Goal: Task Accomplishment & Management: Manage account settings

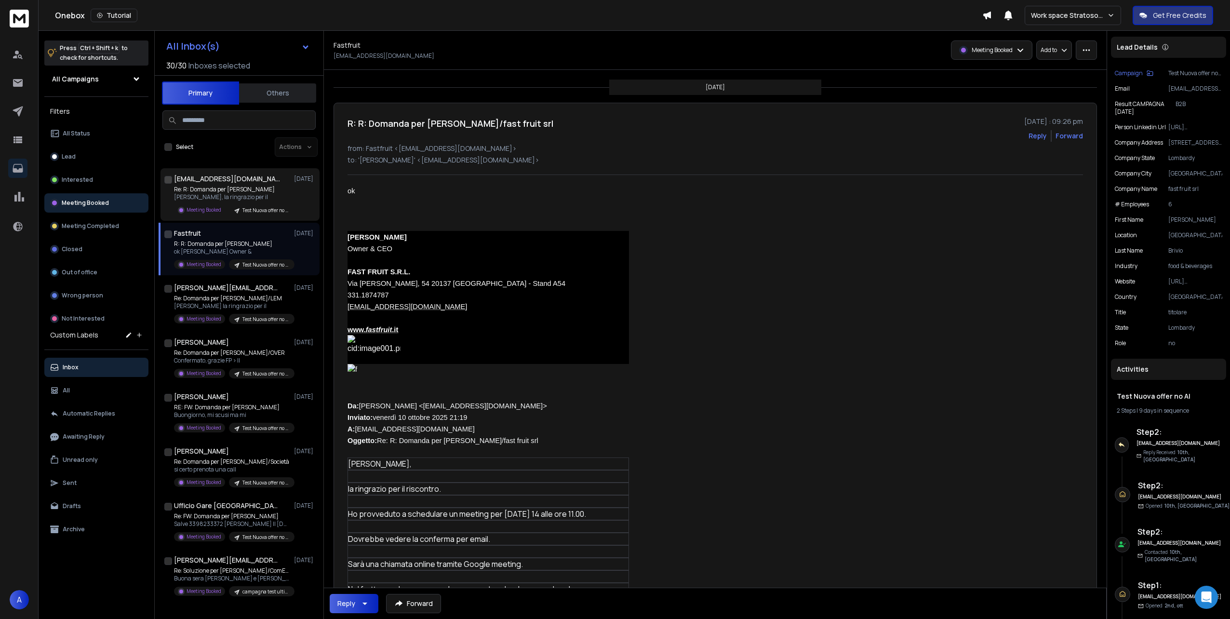
click at [225, 187] on p "Re: R: Domanda per [PERSON_NAME]" at bounding box center [232, 190] width 116 height 8
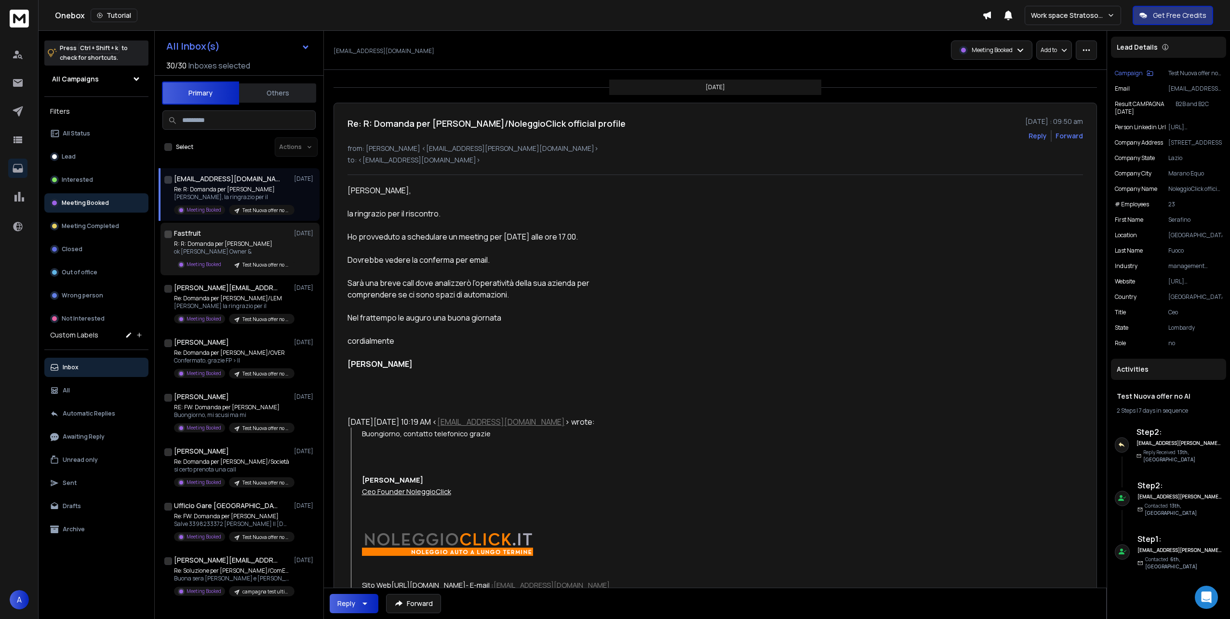
drag, startPoint x: 208, startPoint y: 249, endPoint x: 212, endPoint y: 272, distance: 23.9
click at [208, 249] on p "ok [PERSON_NAME] Owner &" at bounding box center [232, 252] width 116 height 8
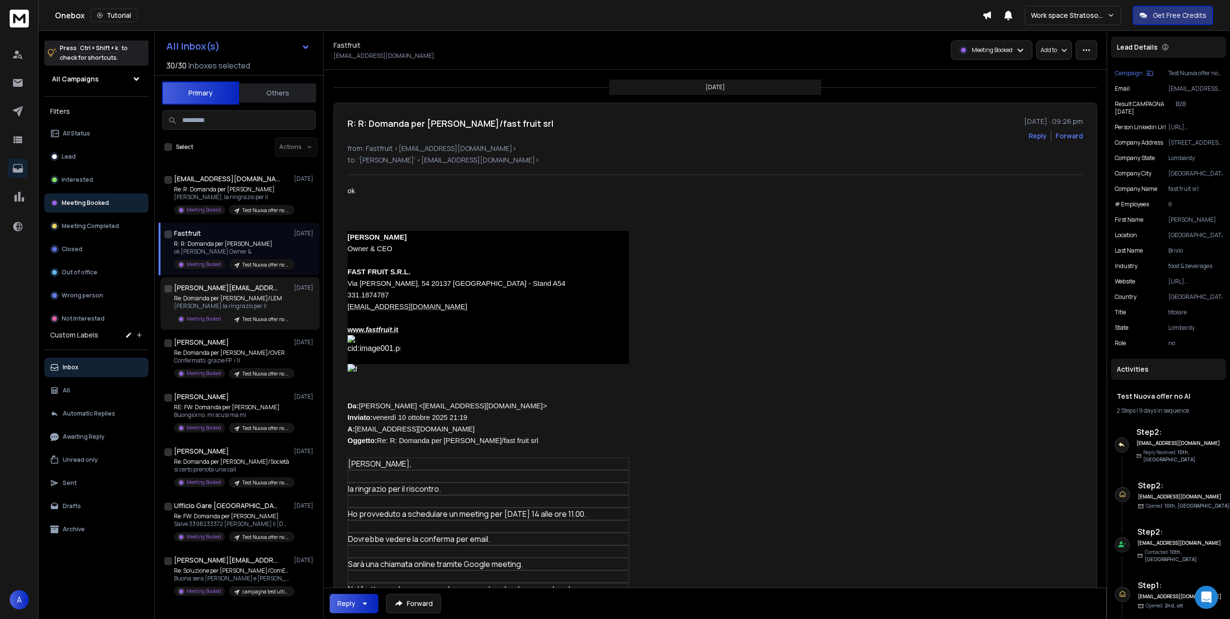
click at [216, 303] on p "[PERSON_NAME] la ringrazio per il" at bounding box center [232, 306] width 116 height 8
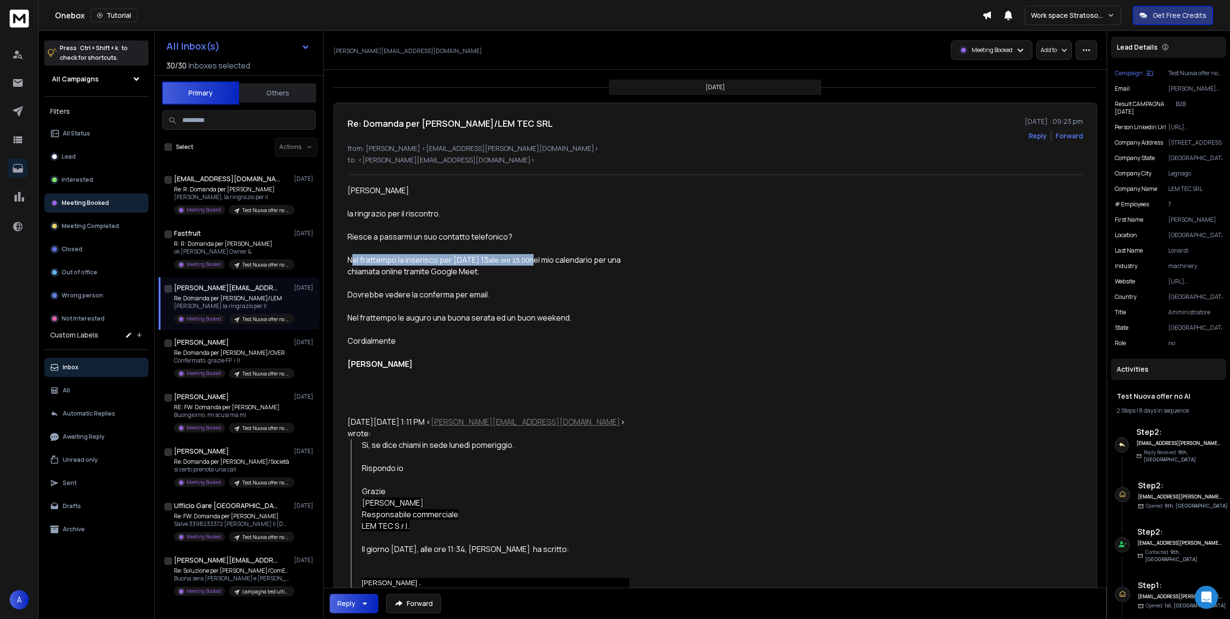
drag, startPoint x: 354, startPoint y: 258, endPoint x: 529, endPoint y: 260, distance: 174.9
click at [529, 260] on div "Nel frattempo la inserisco per [DATE] 13 alle ore 15.00 nel mio calendario per …" at bounding box center [487, 265] width 281 height 23
click at [562, 256] on div "Nel frattempo la inserisco per [DATE] 13 alle ore 15.00 nel mio calendario per …" at bounding box center [487, 265] width 281 height 23
click at [71, 172] on button "Interested" at bounding box center [96, 179] width 104 height 19
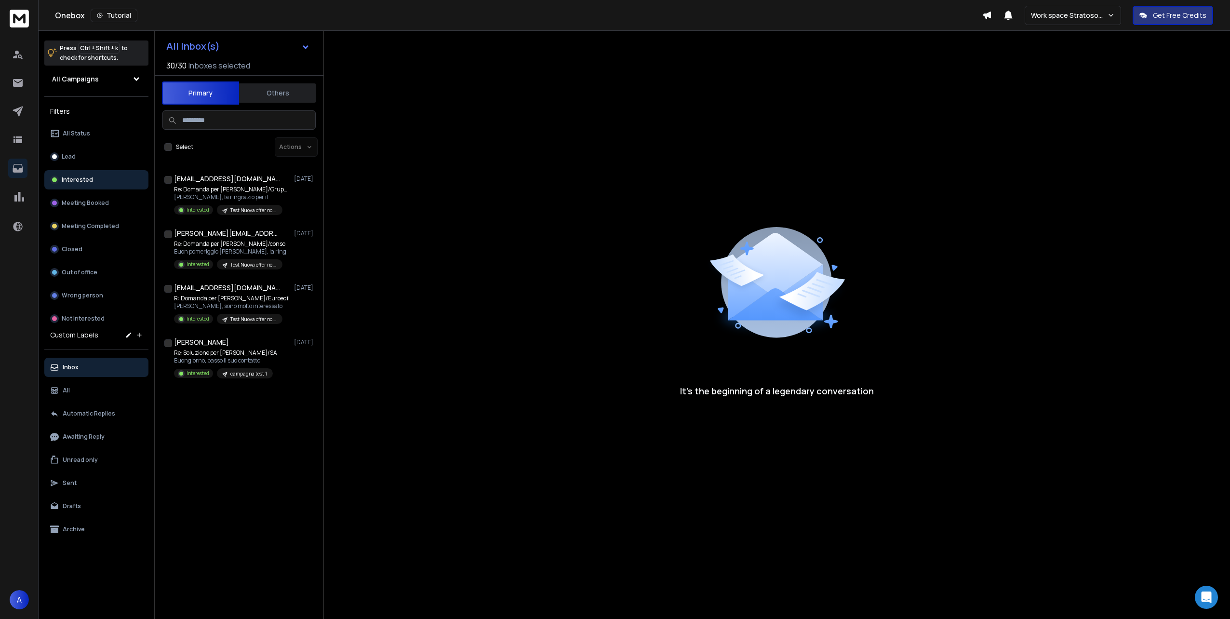
click at [271, 91] on button "Others" at bounding box center [277, 92] width 77 height 21
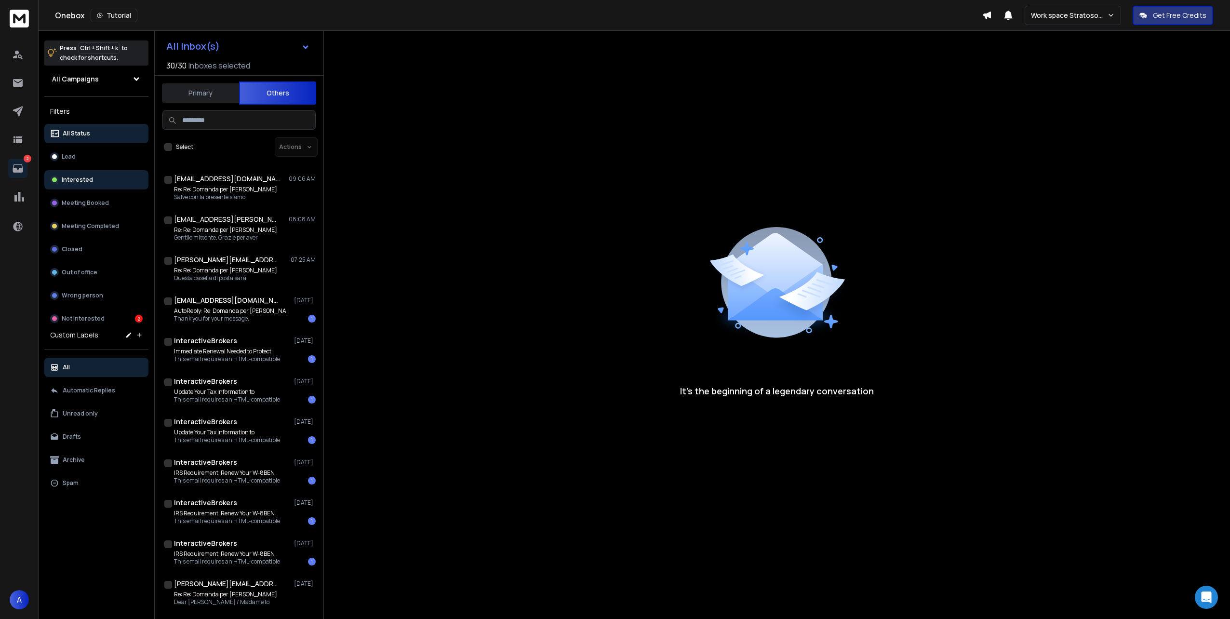
click at [91, 178] on button "Interested" at bounding box center [96, 179] width 104 height 19
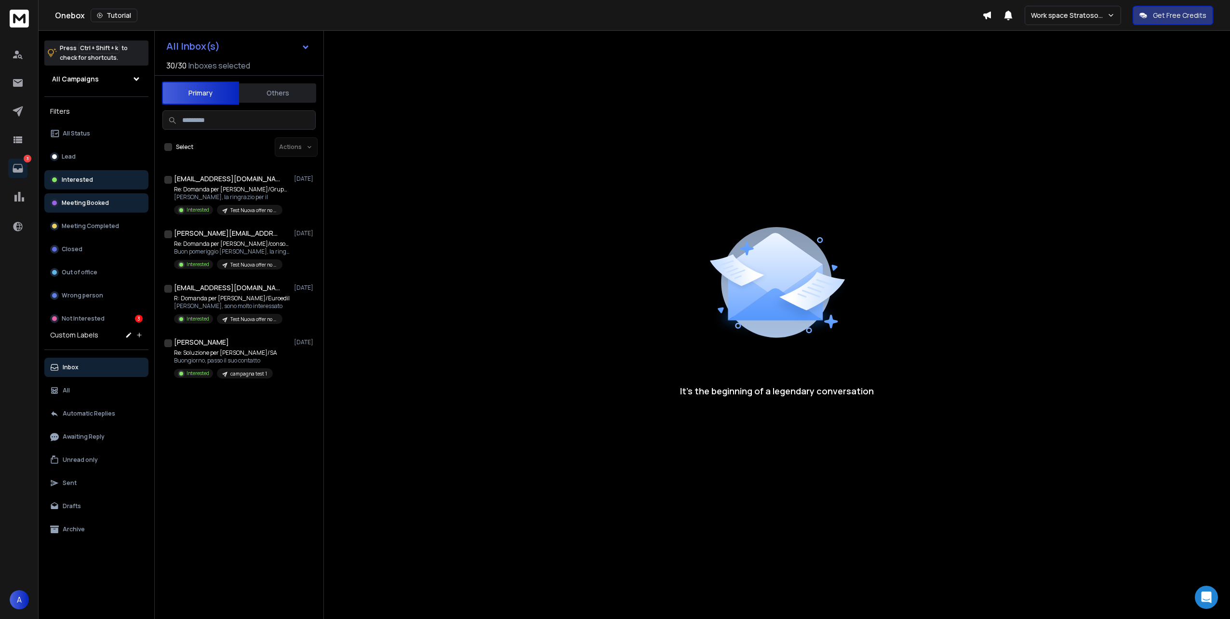
click at [94, 209] on button "Meeting Booked" at bounding box center [96, 202] width 104 height 19
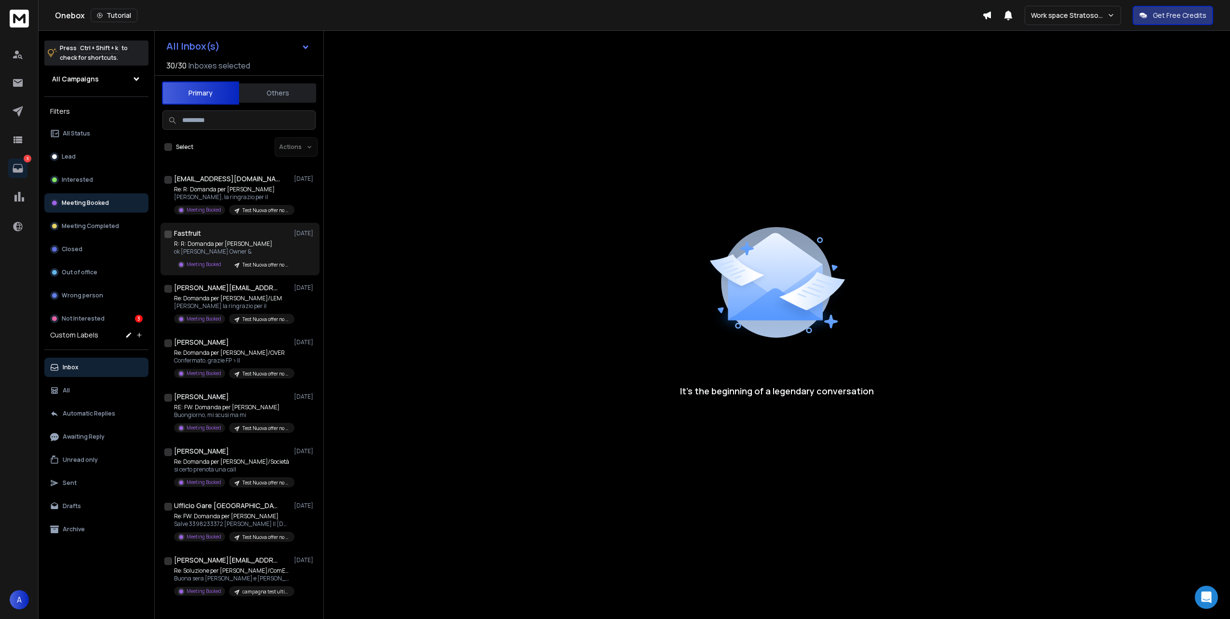
click at [242, 244] on p "R: R: Domanda per [PERSON_NAME]" at bounding box center [232, 244] width 116 height 8
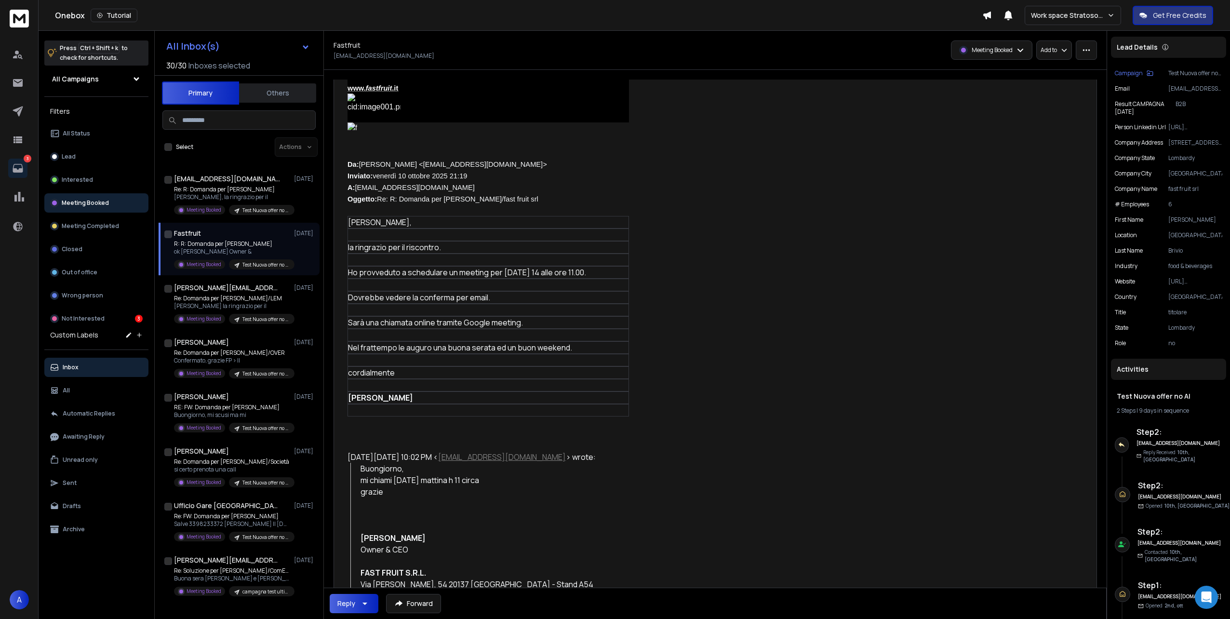
scroll to position [289, 0]
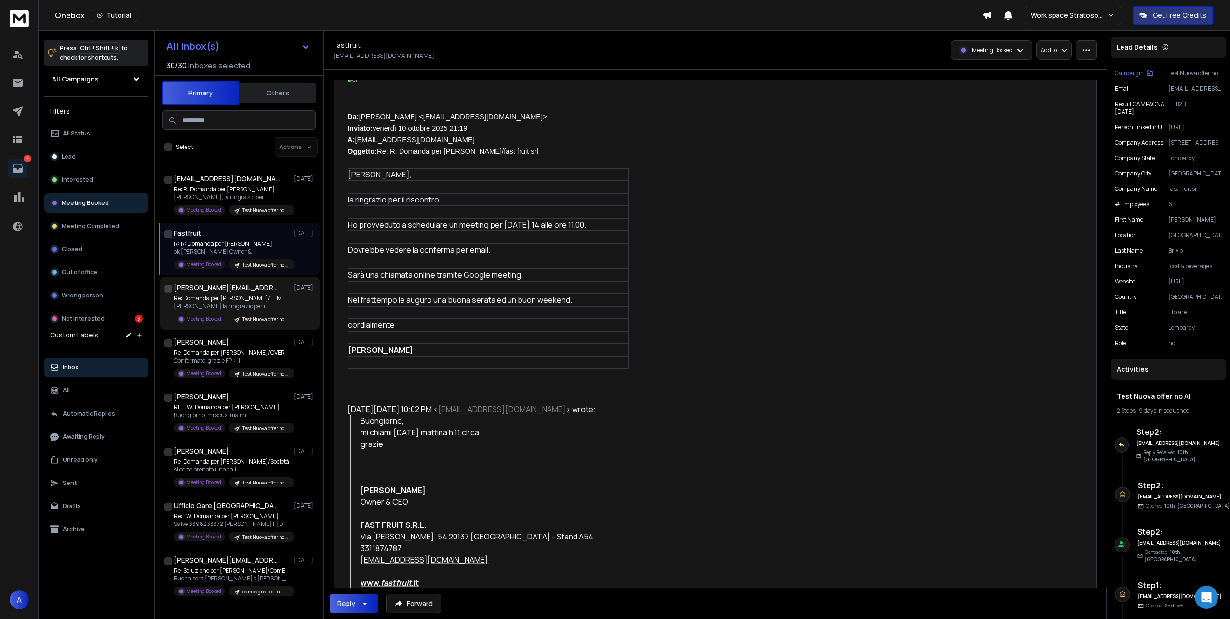
click at [240, 296] on p "Re: Domanda per [PERSON_NAME]/LEM" at bounding box center [232, 298] width 116 height 8
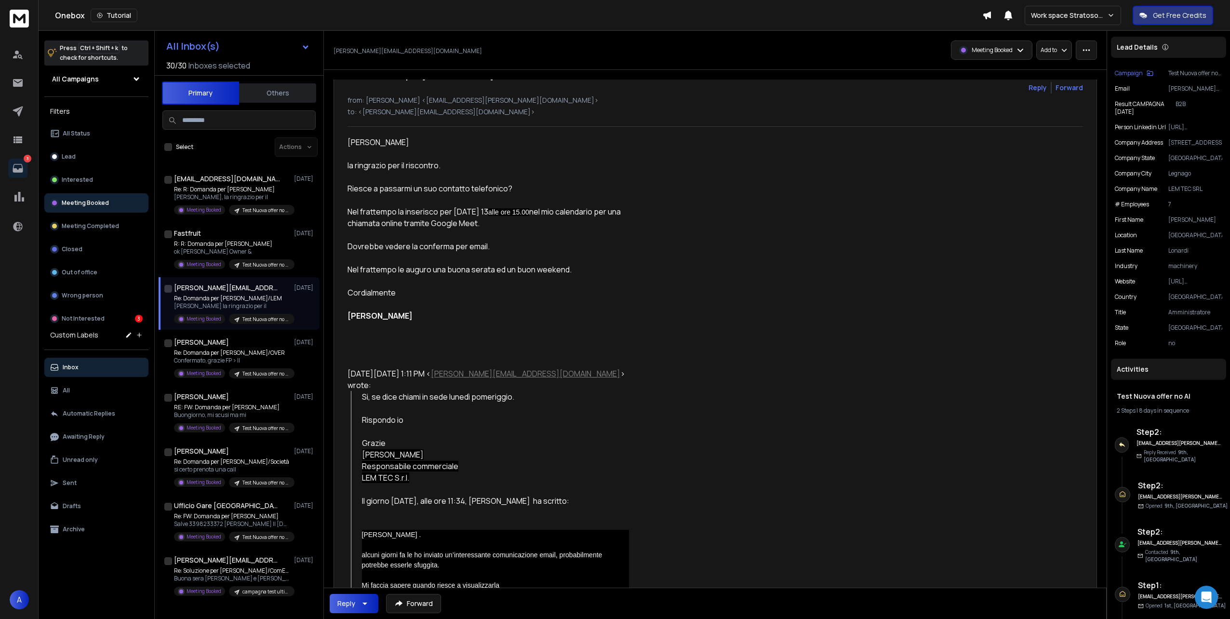
scroll to position [0, 0]
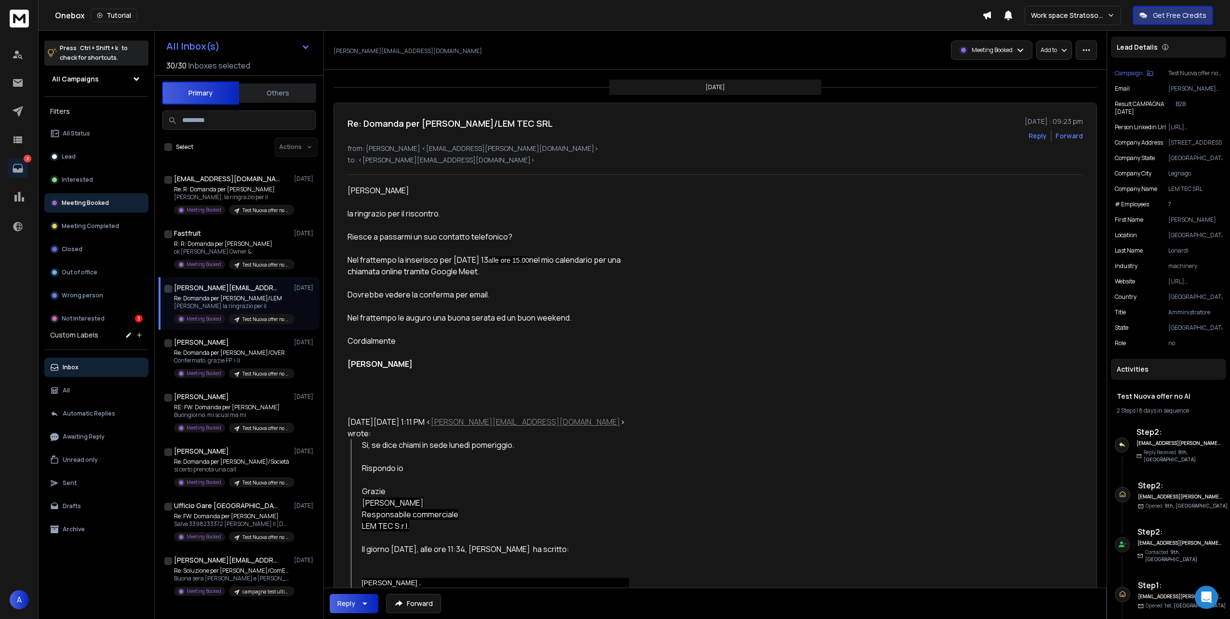
drag, startPoint x: 446, startPoint y: 259, endPoint x: 539, endPoint y: 268, distance: 92.9
click at [539, 268] on div "Nel frattempo la inserisco per [DATE] 13 alle ore 15.00 nel mio calendario per …" at bounding box center [487, 265] width 281 height 23
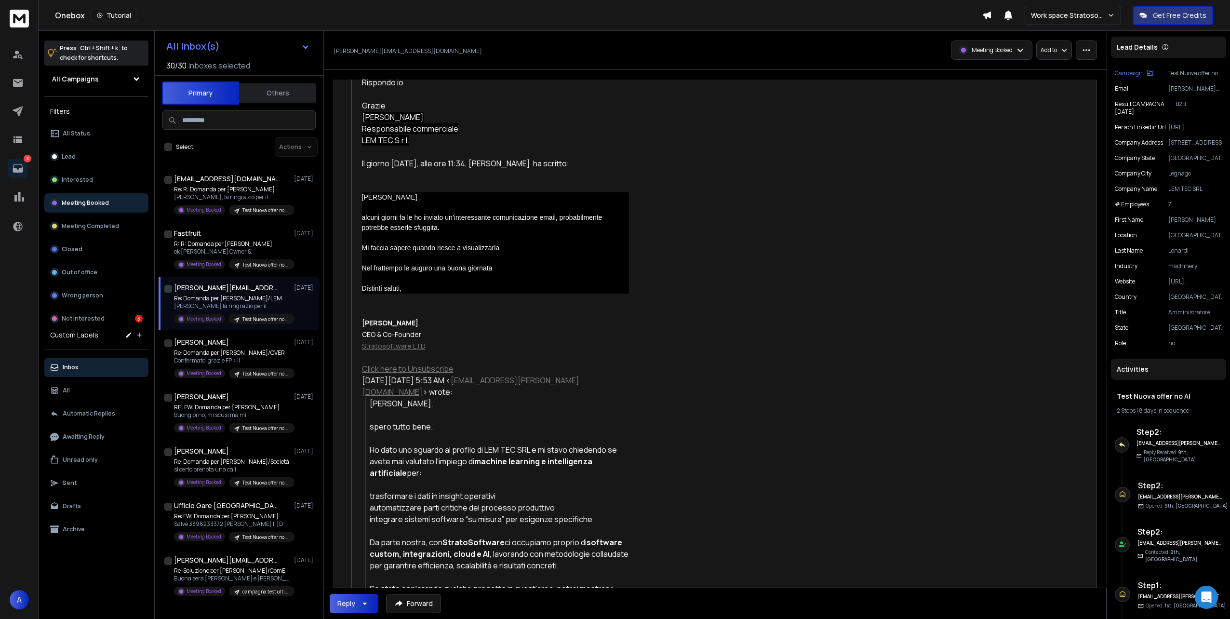
scroll to position [434, 0]
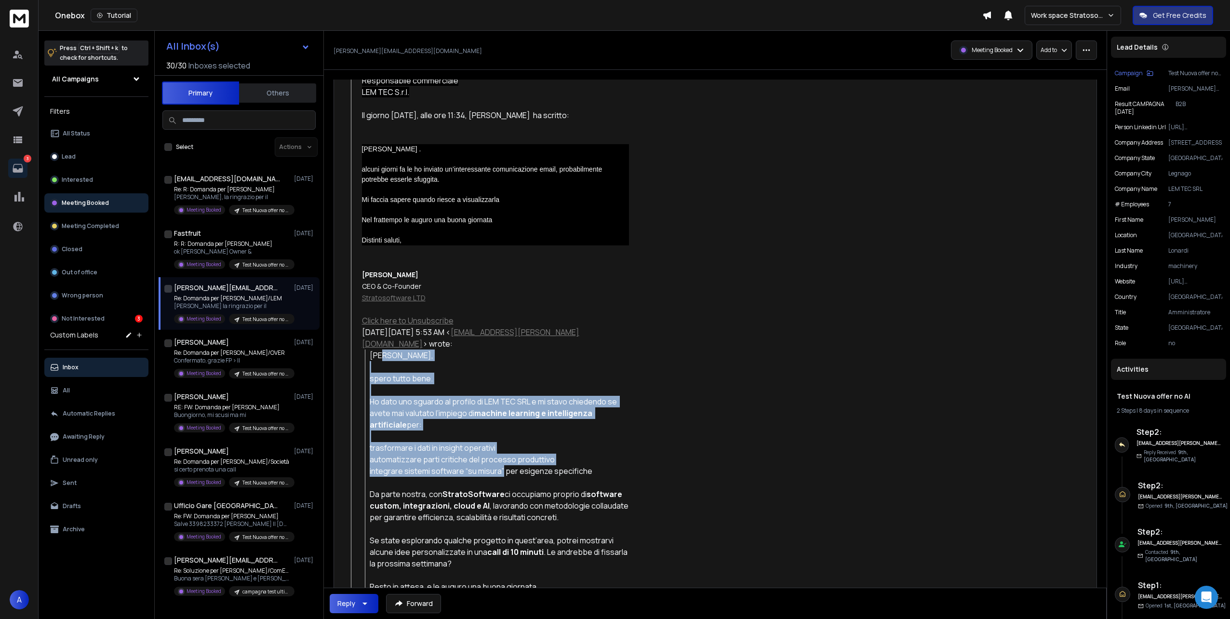
drag, startPoint x: 381, startPoint y: 347, endPoint x: 503, endPoint y: 455, distance: 162.8
click at [503, 455] on div "[PERSON_NAME], spero tutto bene. Ho dato uno sguardo al profilo di LEM TEC SRL …" at bounding box center [499, 511] width 259 height 324
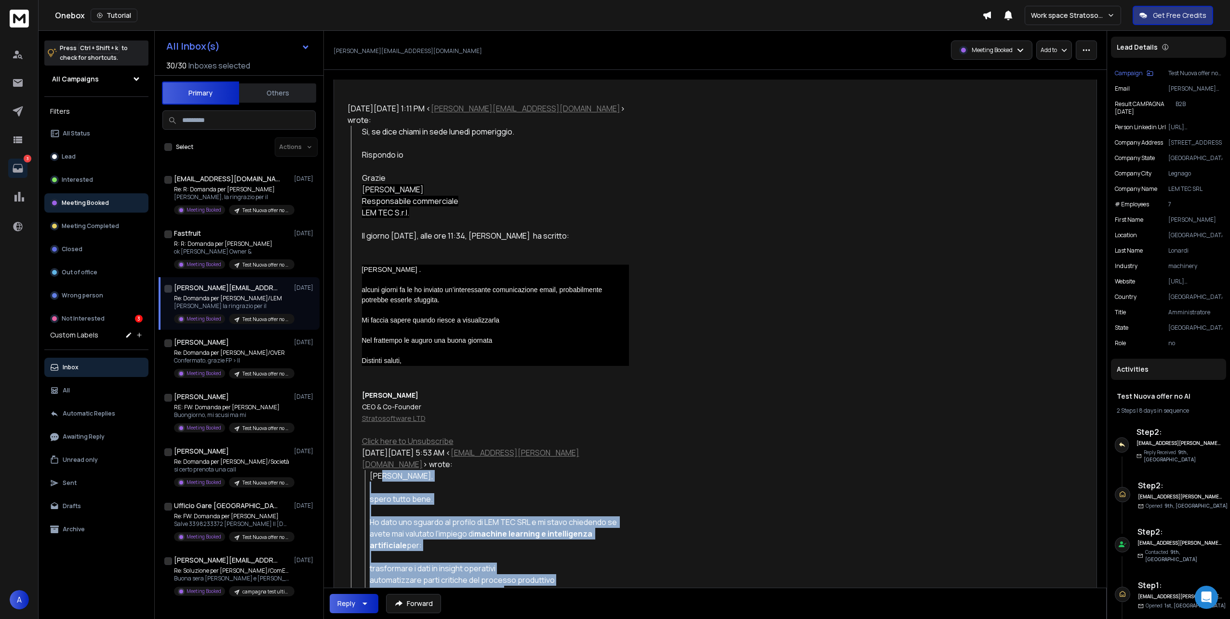
scroll to position [289, 0]
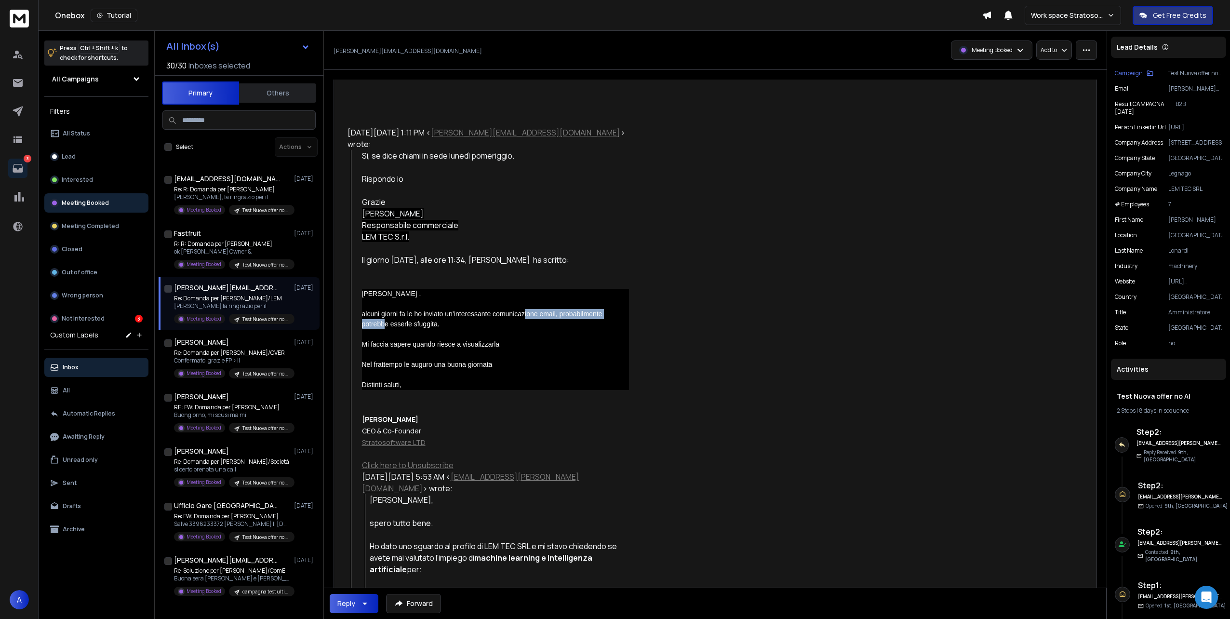
drag, startPoint x: 383, startPoint y: 309, endPoint x: 523, endPoint y: 301, distance: 140.9
click at [523, 309] on div "alcuni giorni fa le ho inviato un’interessante comunicazione email, probabilmen…" at bounding box center [495, 319] width 267 height 20
drag, startPoint x: 371, startPoint y: 145, endPoint x: 524, endPoint y: 166, distance: 154.7
click at [524, 166] on div "Si, se dice chiami in sede lunedì pomeriggio. Rispondo io Grazie [PERSON_NAME] …" at bounding box center [490, 484] width 278 height 668
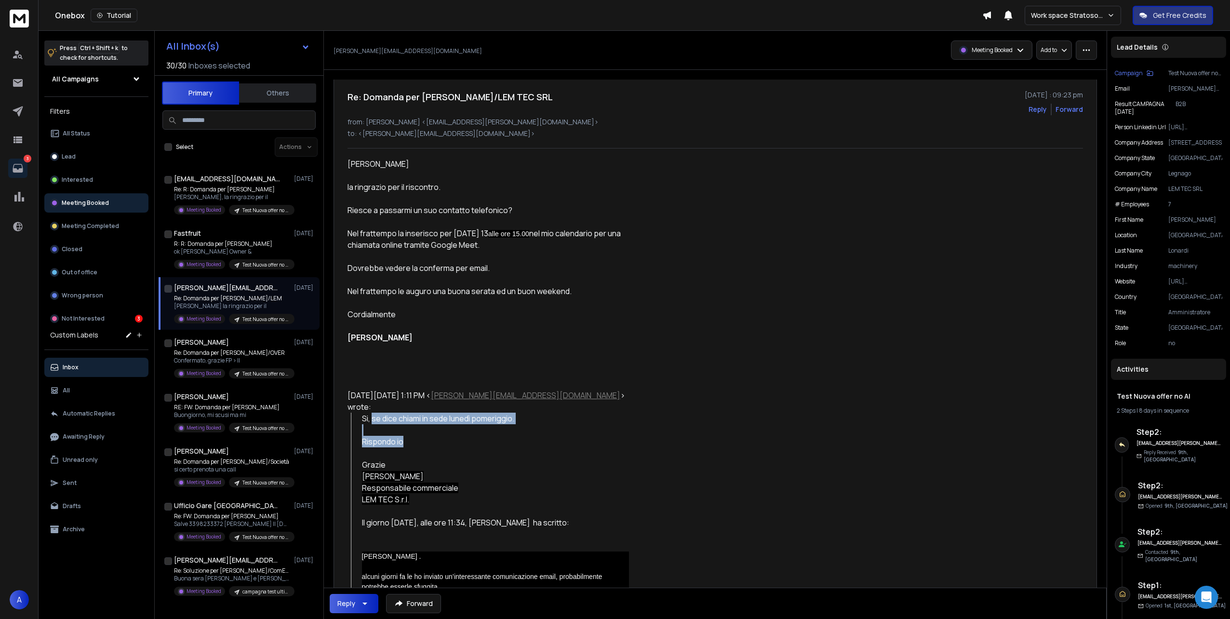
scroll to position [0, 0]
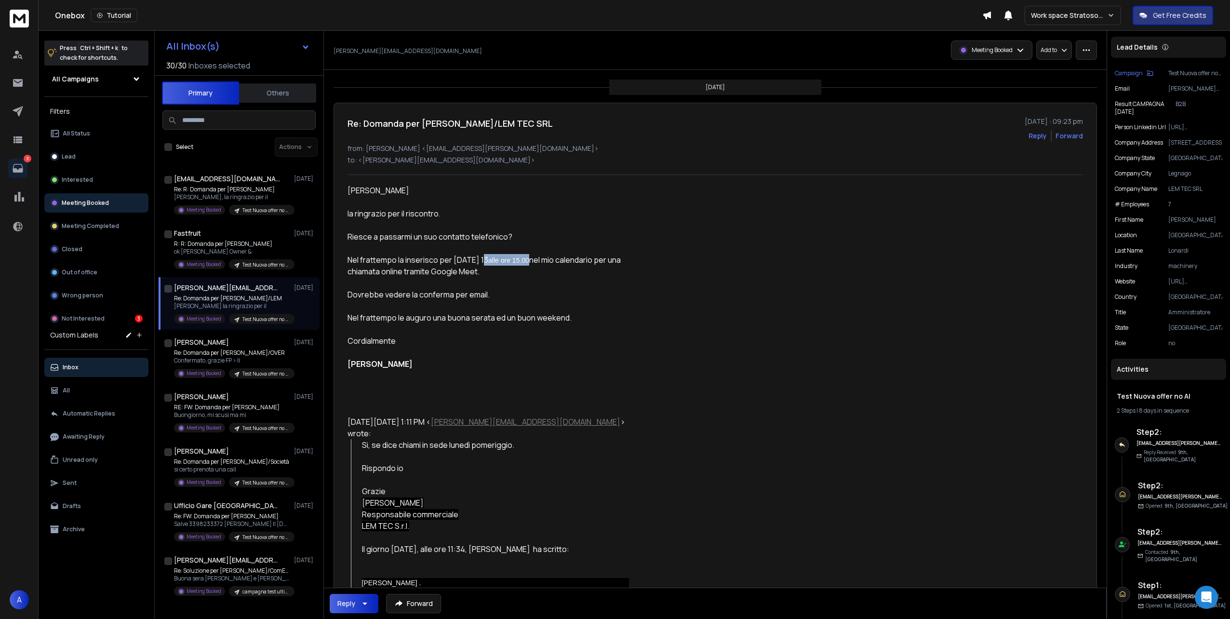
drag, startPoint x: 528, startPoint y: 262, endPoint x: 480, endPoint y: 259, distance: 47.8
click at [480, 259] on div "Nel frattempo la inserisco per [DATE] 13 alle ore 15.00 nel mio calendario per …" at bounding box center [487, 265] width 281 height 23
click at [228, 245] on p "R: R: Domanda per [PERSON_NAME]" at bounding box center [232, 244] width 116 height 8
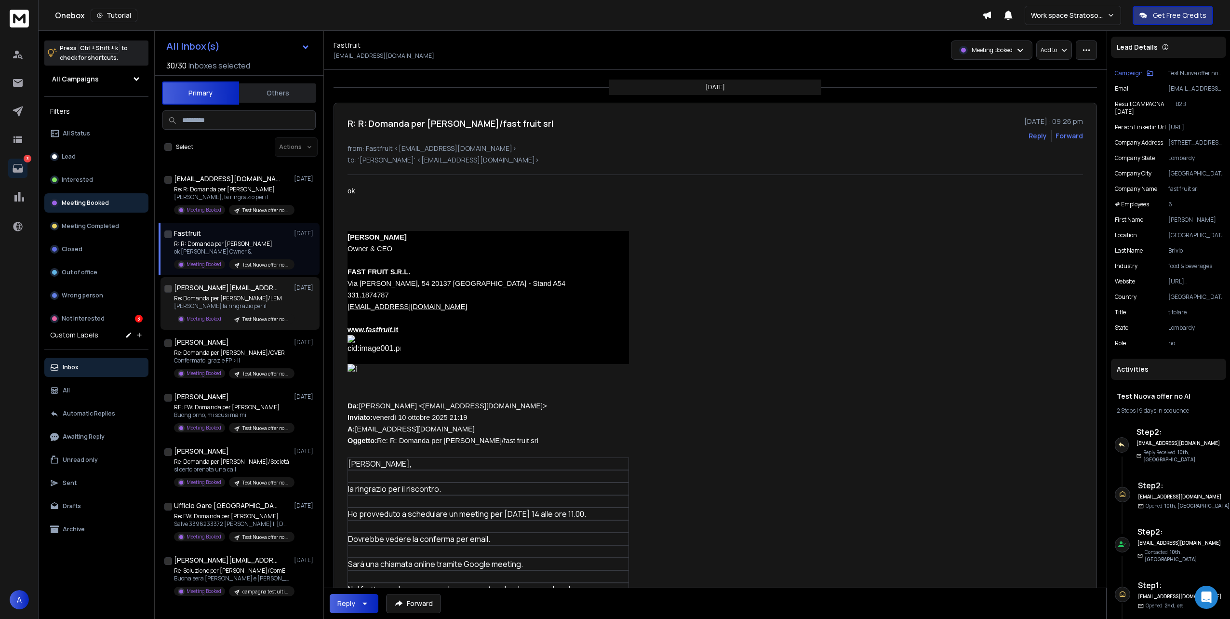
click at [244, 296] on p "Re: Domanda per [PERSON_NAME]/LEM" at bounding box center [232, 298] width 116 height 8
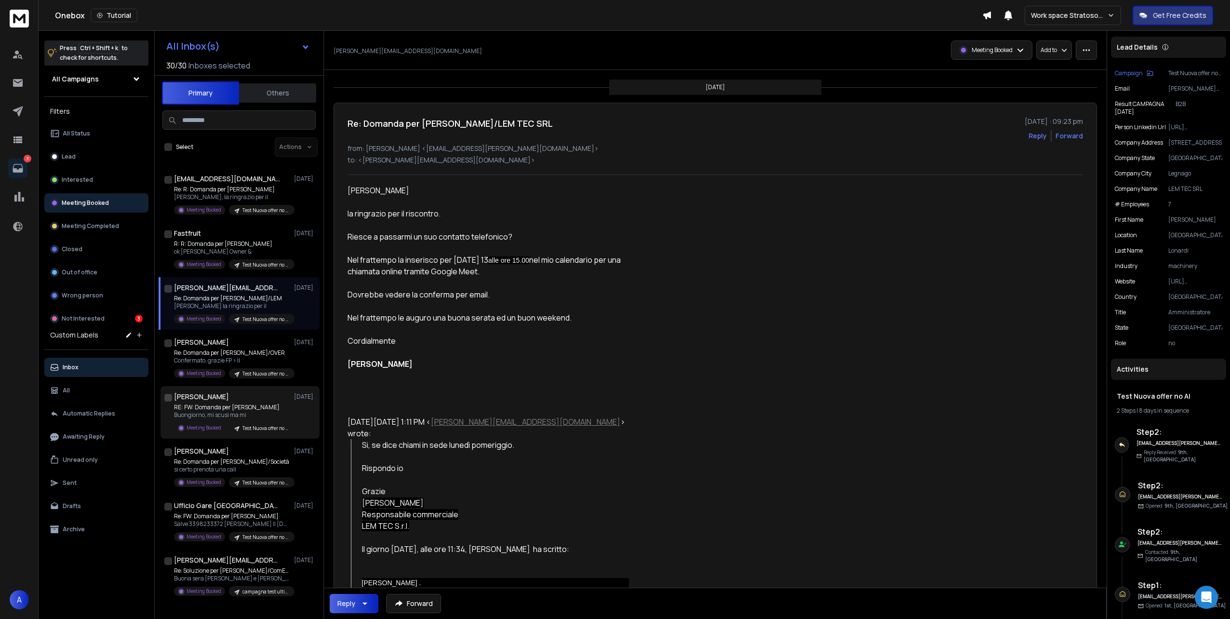
click at [237, 405] on p "RE: FW: Domanda per [PERSON_NAME]" at bounding box center [232, 407] width 116 height 8
